Goal: Communication & Community: Share content

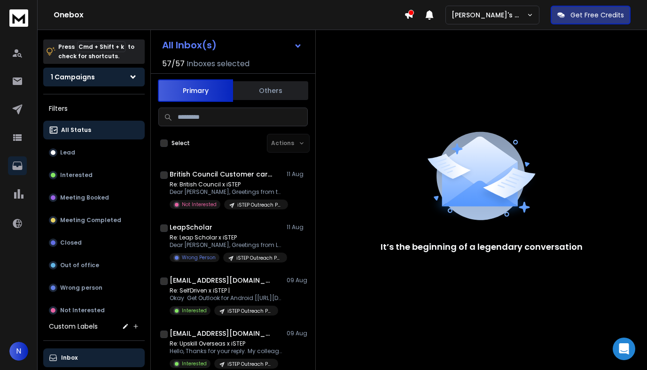
click at [97, 71] on button "1 Campaigns" at bounding box center [93, 77] width 101 height 19
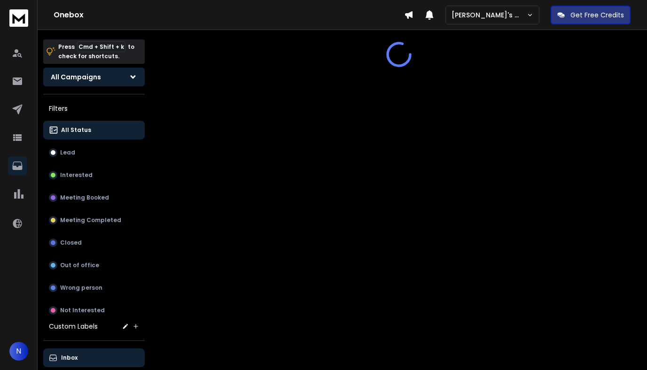
click at [119, 78] on button "All Campaigns" at bounding box center [93, 77] width 101 height 19
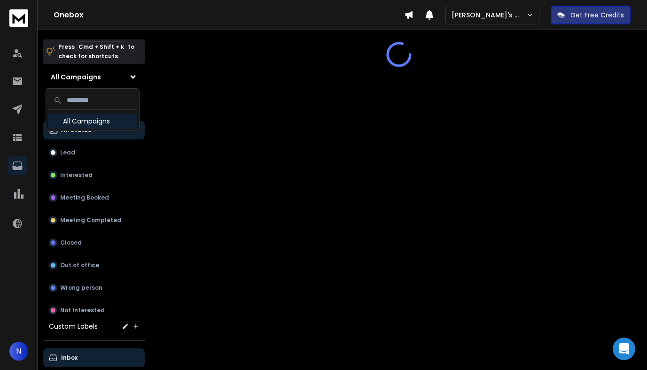
click at [97, 122] on div "All Campaigns" at bounding box center [92, 121] width 89 height 15
click at [128, 81] on button "All Campaigns" at bounding box center [93, 77] width 101 height 19
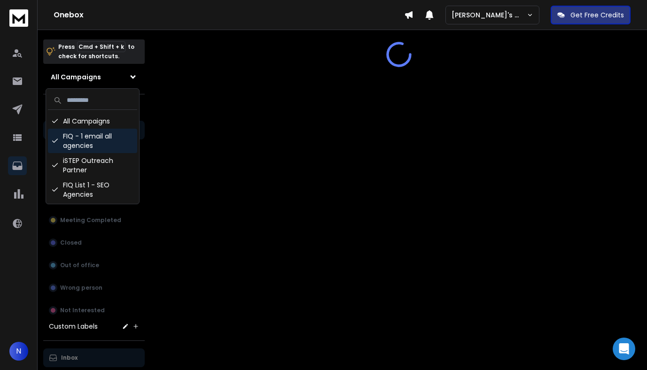
click at [95, 134] on div "FIQ - 1 email all agencies" at bounding box center [92, 141] width 89 height 24
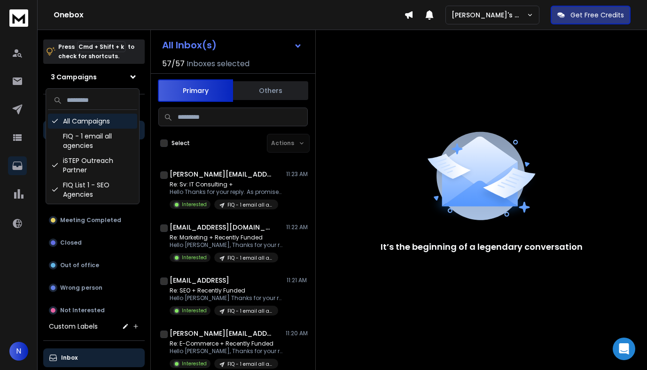
click at [98, 123] on div "All Campaigns" at bounding box center [92, 121] width 89 height 15
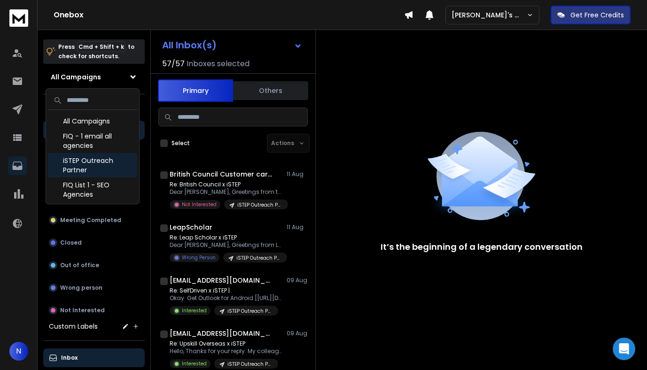
click at [93, 171] on div "iSTEP Outreach Partner" at bounding box center [92, 165] width 89 height 24
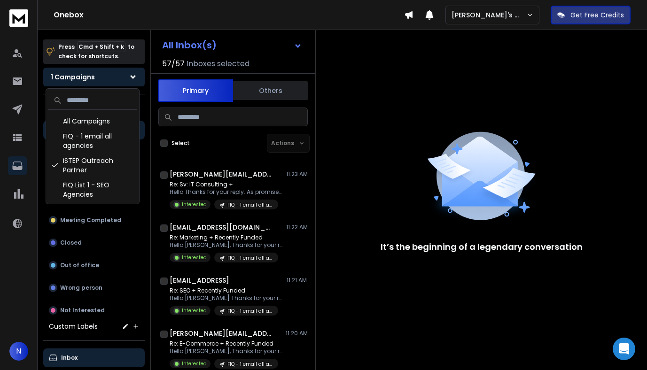
click at [129, 76] on icon at bounding box center [133, 77] width 8 height 8
click at [131, 77] on icon at bounding box center [132, 76] width 5 height 3
click at [129, 79] on icon at bounding box center [133, 77] width 8 height 8
click at [380, 116] on div "It’s the beginning of a legendary conversation" at bounding box center [481, 187] width 331 height 315
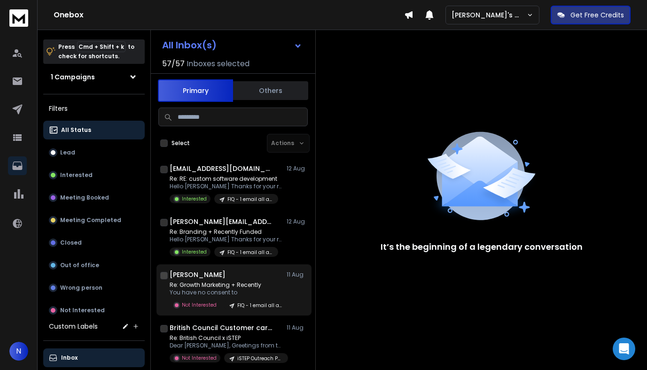
scroll to position [268, 0]
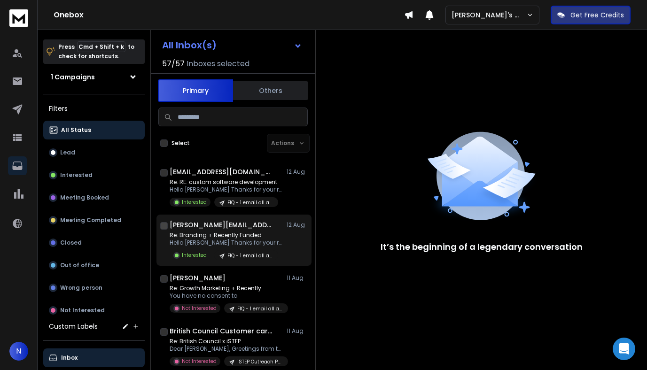
click at [218, 230] on div "[PERSON_NAME][EMAIL_ADDRESS][DOMAIN_NAME] [DATE] Re: Branding + Recently Funded…" at bounding box center [239, 240] width 138 height 40
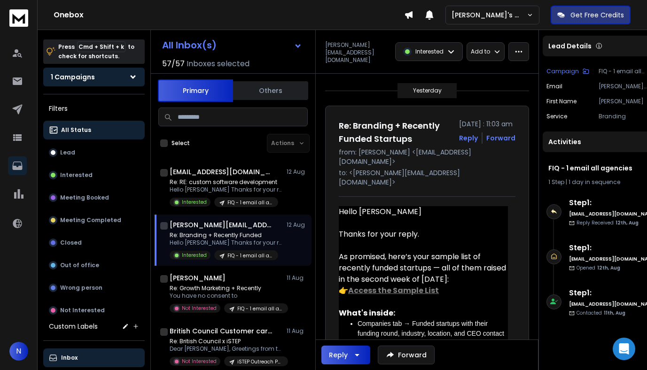
click at [118, 72] on button "1 Campaigns" at bounding box center [93, 77] width 101 height 19
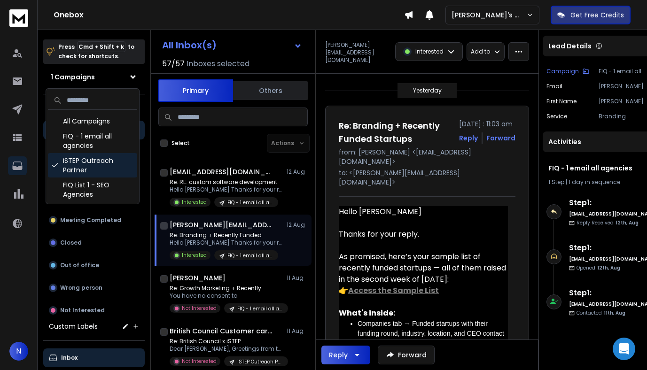
click at [90, 170] on div "iSTEP Outreach Partner" at bounding box center [92, 165] width 89 height 24
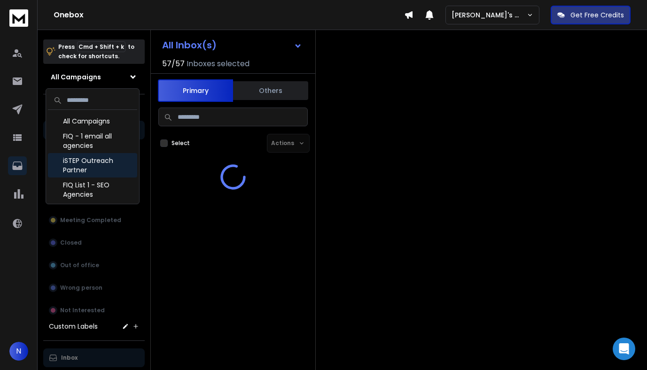
scroll to position [0, 0]
click at [90, 170] on div "iSTEP Outreach Partner" at bounding box center [92, 165] width 89 height 24
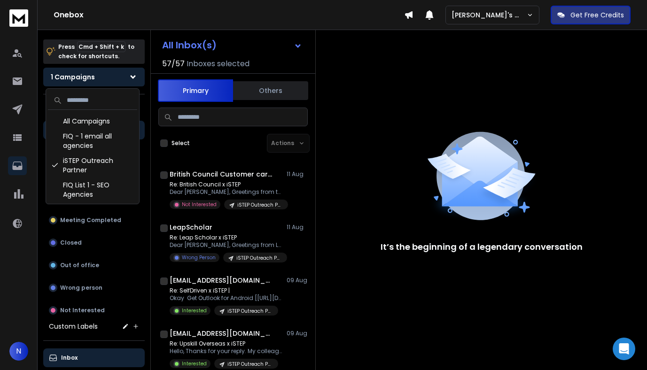
click at [130, 80] on icon at bounding box center [133, 77] width 8 height 8
click at [395, 112] on div "It’s the beginning of a legendary conversation" at bounding box center [481, 187] width 331 height 315
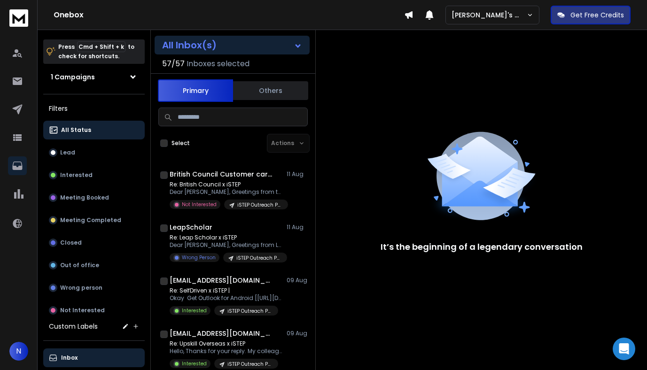
click at [298, 47] on icon at bounding box center [298, 46] width 8 height 8
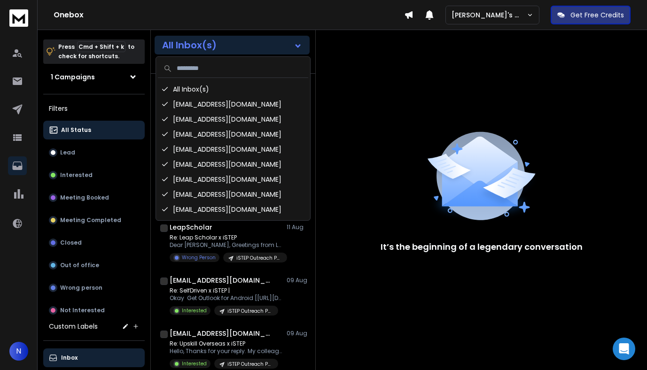
click at [298, 47] on icon at bounding box center [298, 46] width 8 height 8
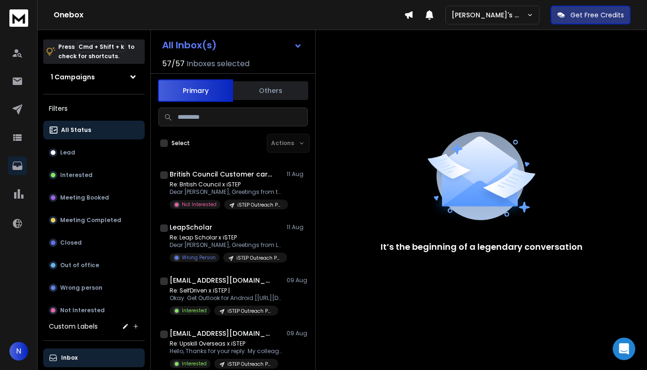
click at [270, 87] on button "Others" at bounding box center [270, 90] width 75 height 21
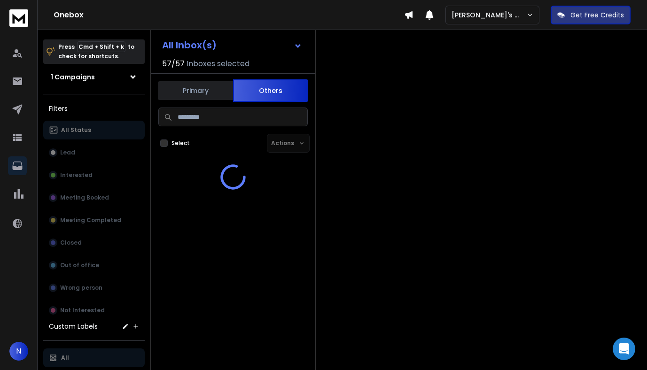
click at [201, 93] on button "Primary" at bounding box center [195, 90] width 75 height 21
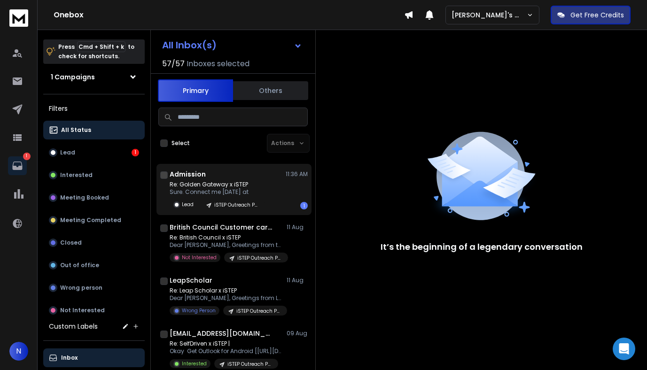
click at [257, 187] on p "Re: Golden Gateway x iSTEP" at bounding box center [217, 185] width 95 height 8
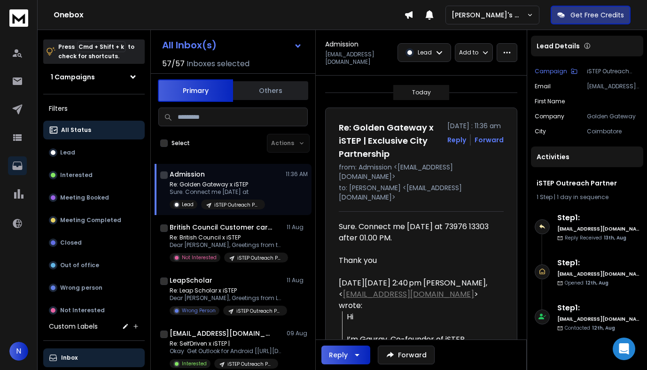
click at [503, 136] on div "Forward" at bounding box center [488, 139] width 29 height 9
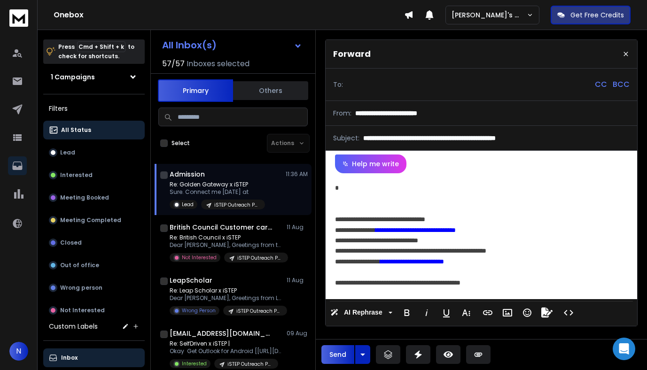
click at [429, 85] on div at bounding box center [469, 84] width 244 height 17
click at [394, 82] on input at bounding box center [380, 84] width 66 height 17
type input "*"
paste input
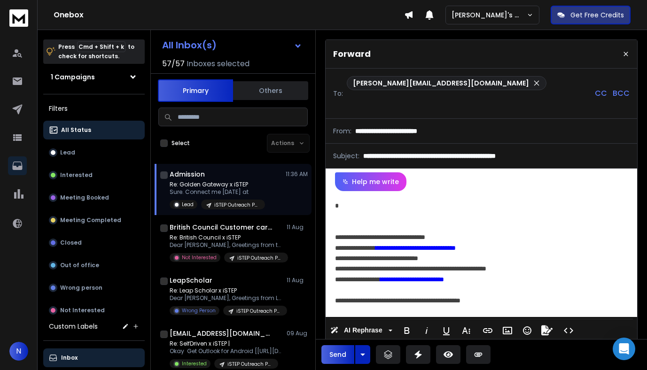
click at [595, 88] on p "CC" at bounding box center [601, 93] width 12 height 11
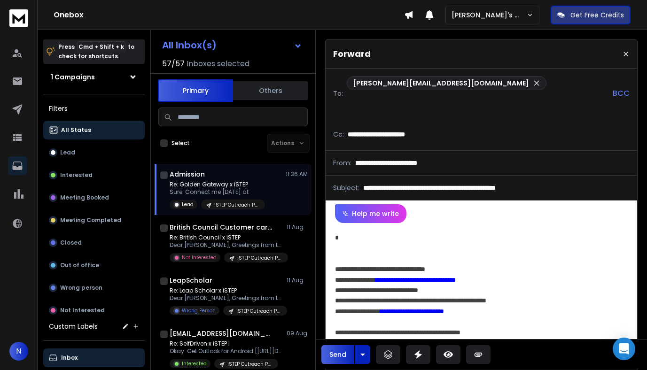
scroll to position [0, 20]
type input "**********"
click at [347, 361] on button "Send" at bounding box center [337, 354] width 33 height 19
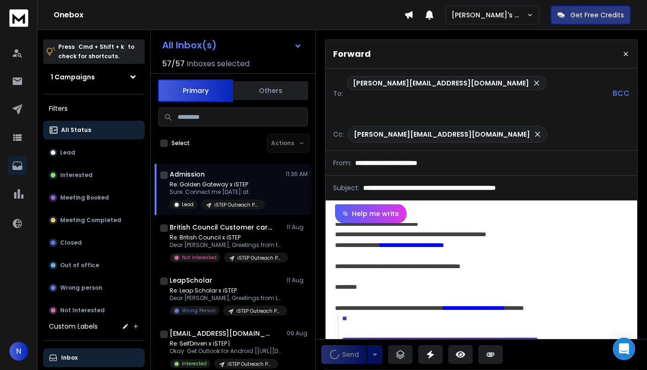
scroll to position [167, 0]
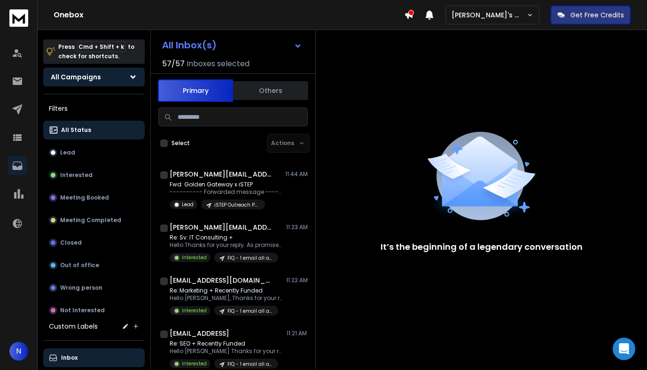
click at [119, 79] on button "All Campaigns" at bounding box center [93, 77] width 101 height 19
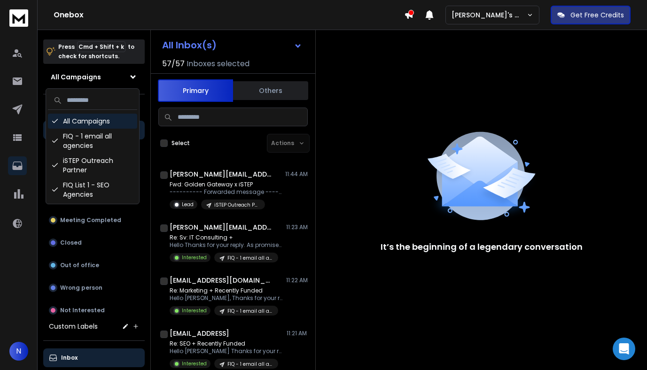
click at [96, 116] on div "All Campaigns" at bounding box center [92, 121] width 89 height 15
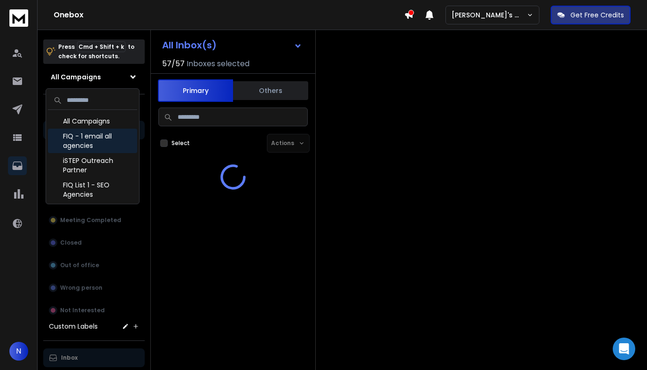
click at [93, 138] on div "FIQ - 1 email all agencies" at bounding box center [92, 141] width 89 height 24
click at [91, 143] on div "FIQ - 1 email all agencies" at bounding box center [92, 141] width 89 height 24
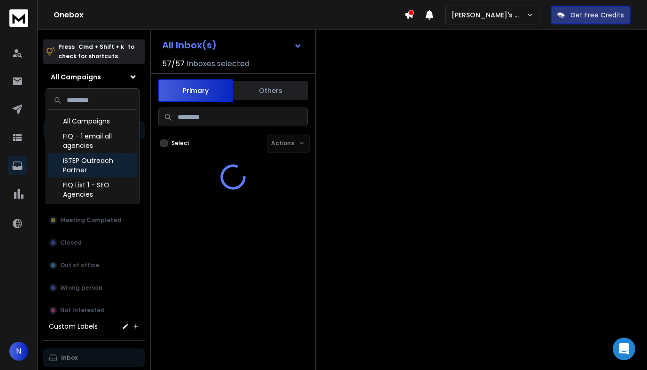
click at [90, 163] on div "iSTEP Outreach Partner" at bounding box center [92, 165] width 89 height 24
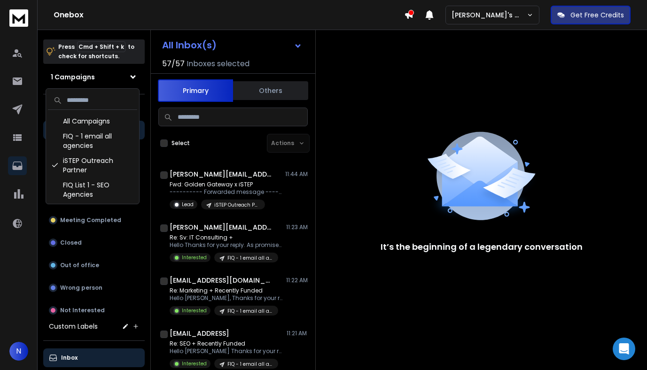
click at [405, 162] on div "It’s the beginning of a legendary conversation" at bounding box center [481, 187] width 331 height 315
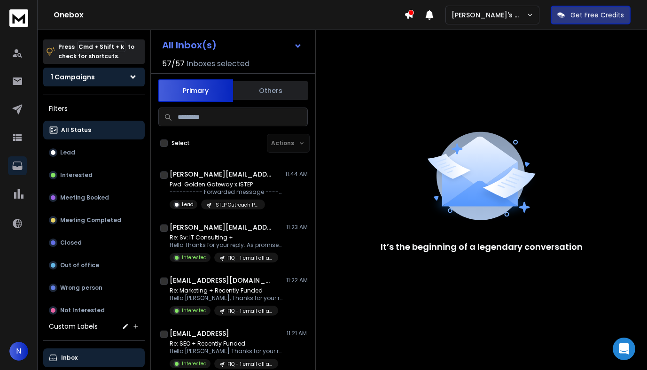
click at [105, 74] on button "1 Campaigns" at bounding box center [93, 77] width 101 height 19
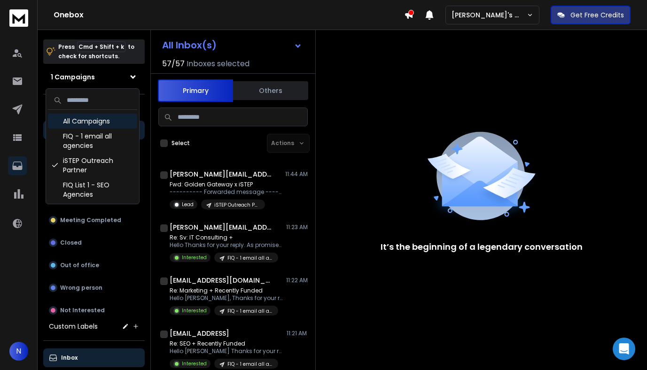
click at [86, 120] on div "All Campaigns" at bounding box center [92, 121] width 89 height 15
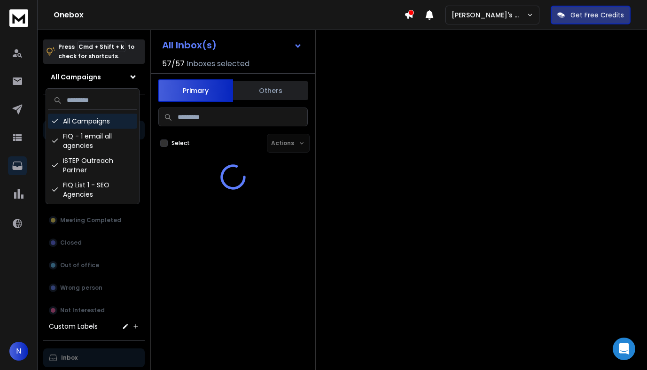
click at [90, 119] on div "All Campaigns" at bounding box center [92, 121] width 89 height 15
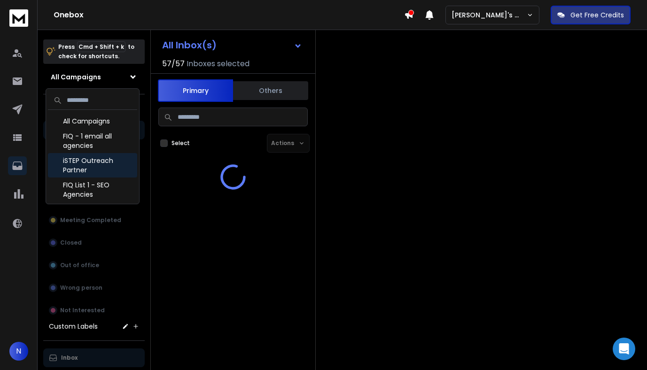
click at [81, 177] on div "iSTEP Outreach Partner" at bounding box center [92, 165] width 89 height 24
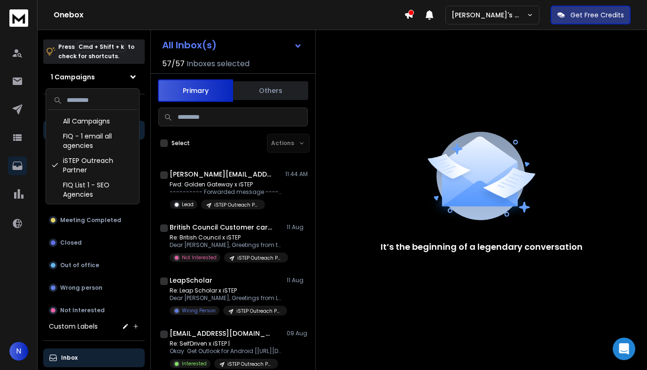
click at [378, 207] on div "It’s the beginning of a legendary conversation" at bounding box center [481, 187] width 331 height 315
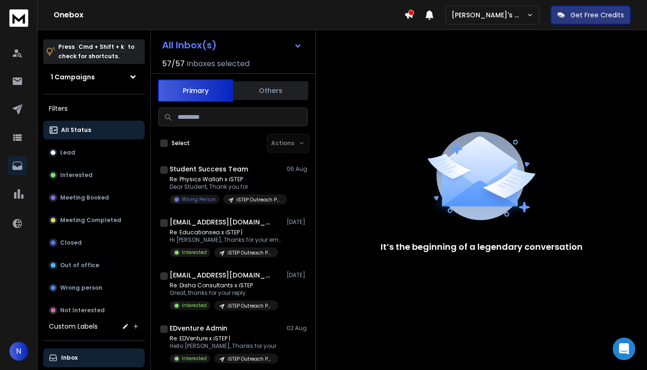
scroll to position [566, 0]
